Goal: Navigation & Orientation: Find specific page/section

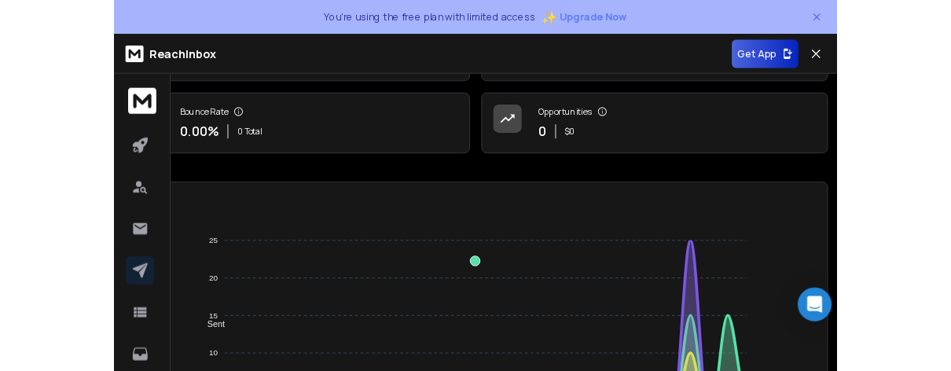
scroll to position [318, 0]
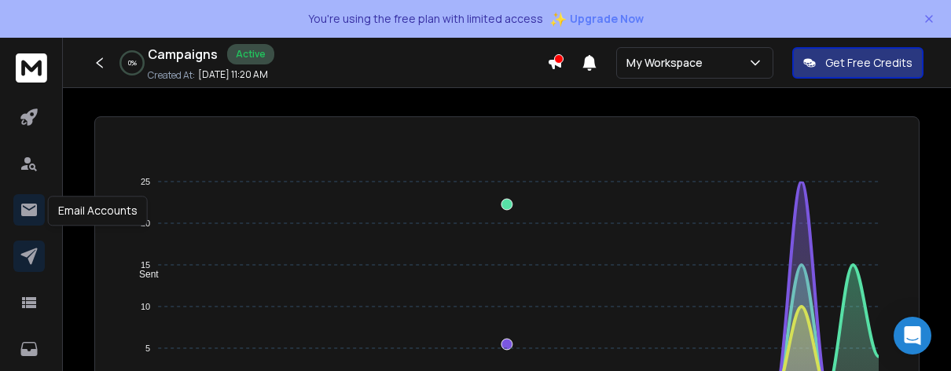
click at [37, 208] on icon at bounding box center [29, 209] width 19 height 19
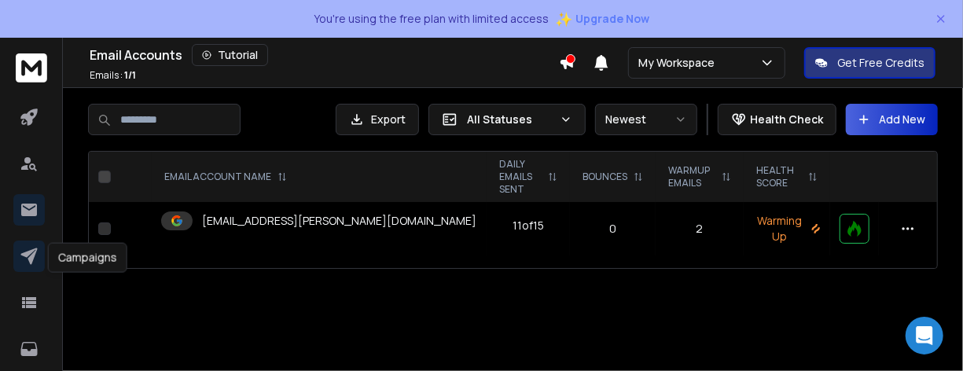
click at [32, 254] on icon at bounding box center [29, 256] width 19 height 19
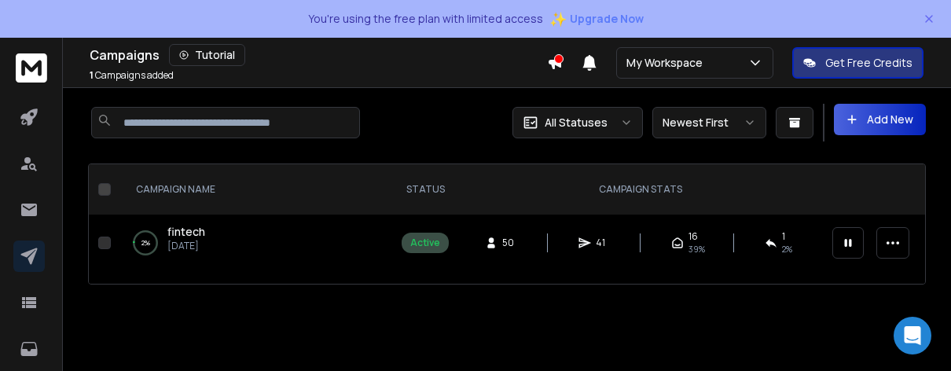
click at [172, 229] on span "fintech" at bounding box center [186, 231] width 38 height 15
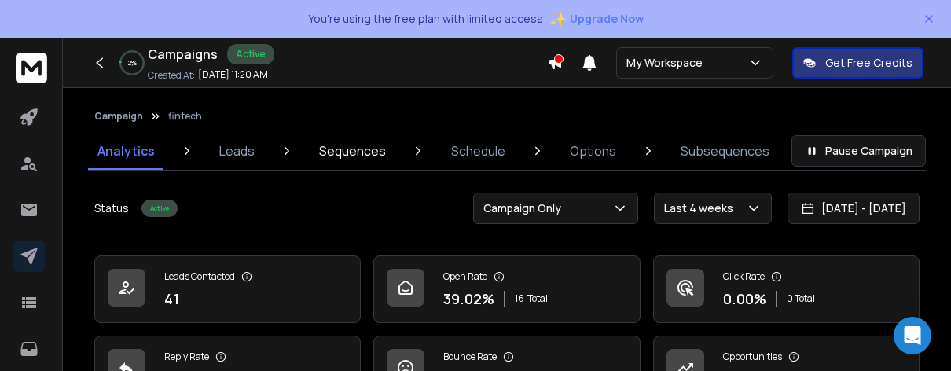
click at [343, 152] on p "Sequences" at bounding box center [352, 150] width 67 height 19
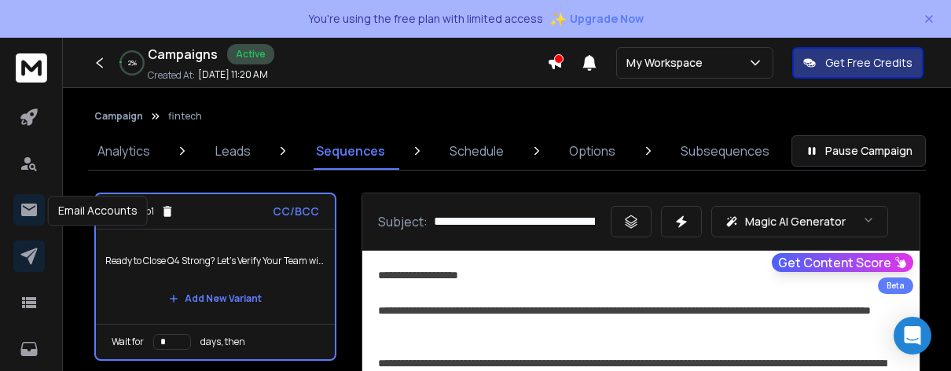
click at [34, 216] on icon at bounding box center [29, 210] width 16 height 13
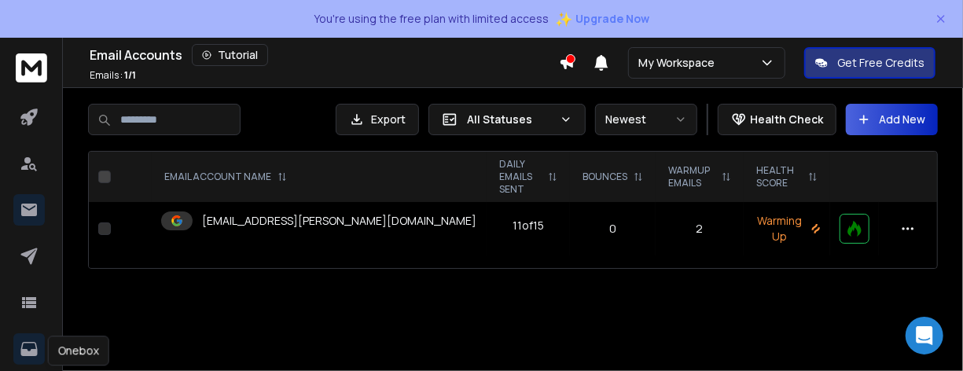
click at [25, 344] on icon at bounding box center [29, 348] width 19 height 19
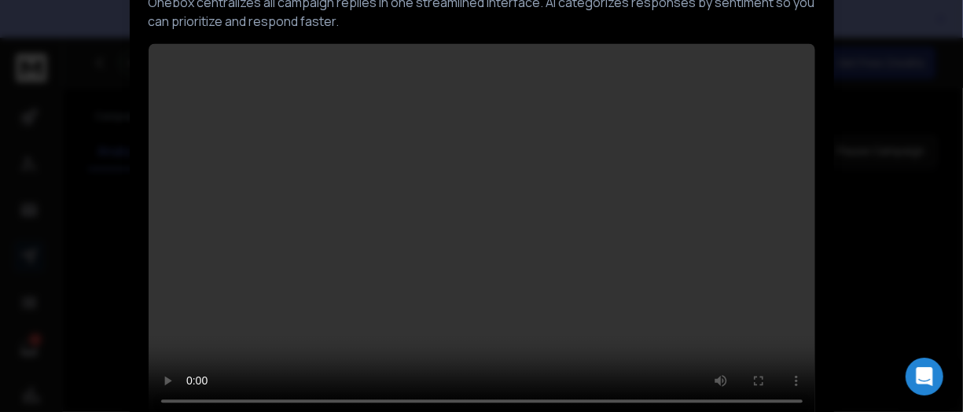
scroll to position [214, 0]
